Goal: Understand process/instructions

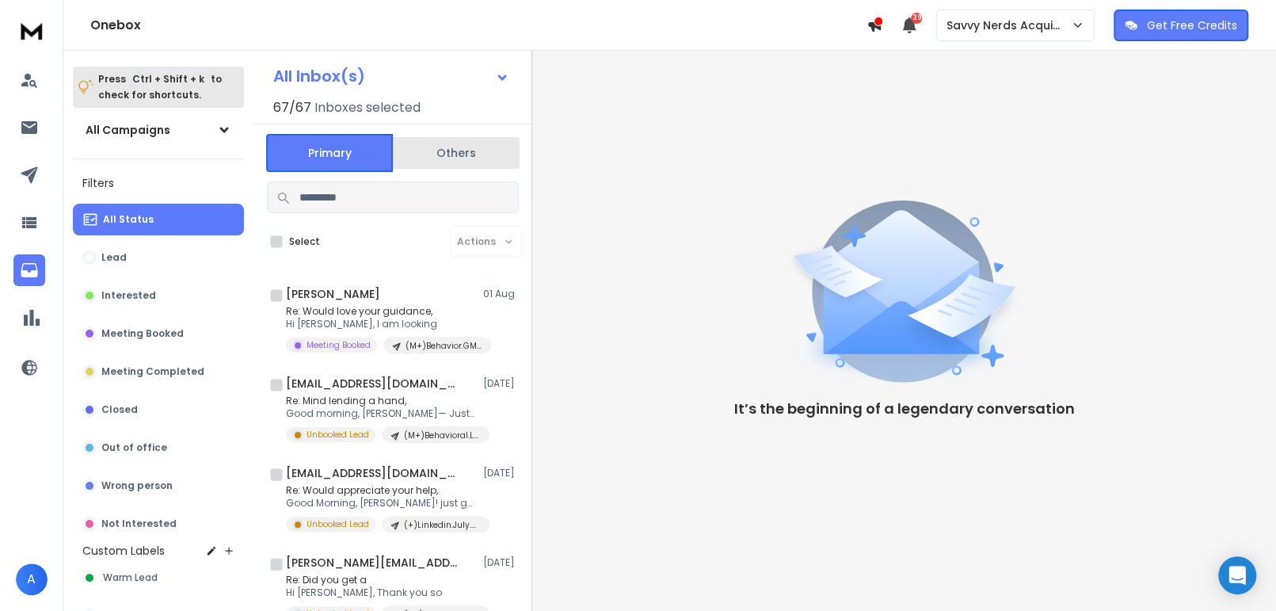
click at [388, 28] on h1 "Onebox" at bounding box center [478, 25] width 776 height 19
click at [843, 130] on div "It’s the beginning of a legendary conversation" at bounding box center [904, 310] width 744 height 519
drag, startPoint x: 837, startPoint y: 489, endPoint x: 602, endPoint y: 662, distance: 292.3
click at [602, 610] on html "Your warmest leads are on your site – Turn visits into conversations Reach Out …" at bounding box center [638, 305] width 1276 height 611
